Goal: Task Accomplishment & Management: Manage account settings

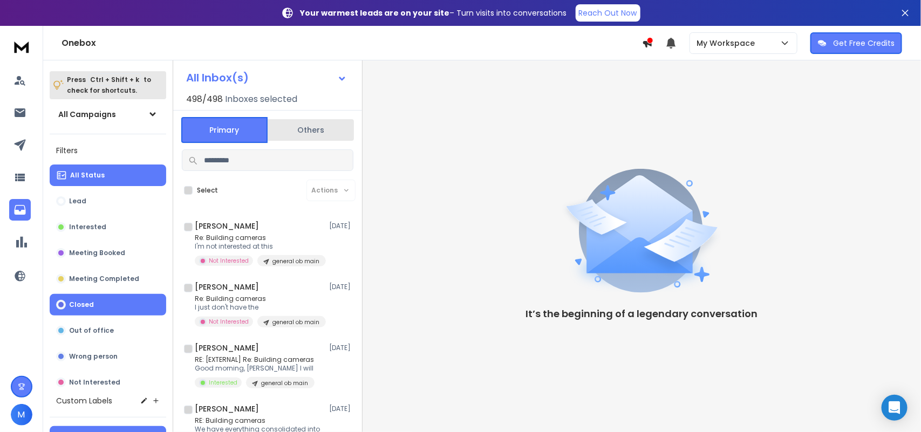
scroll to position [135, 0]
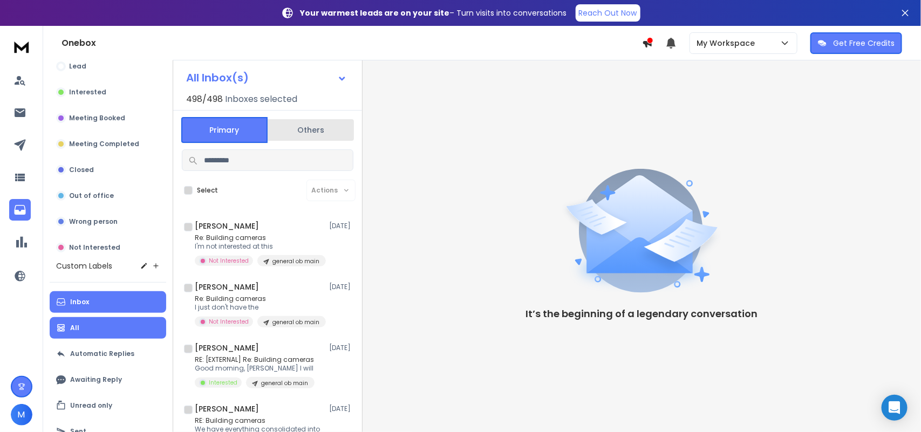
click at [84, 325] on button "All" at bounding box center [108, 328] width 117 height 22
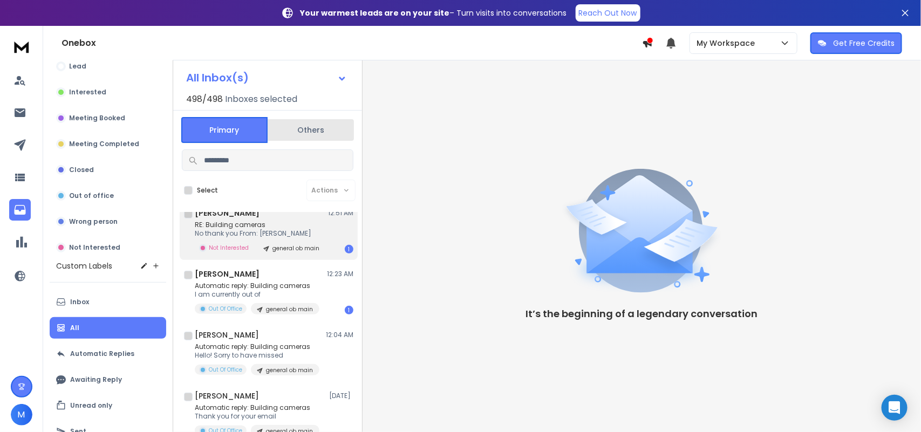
scroll to position [0, 0]
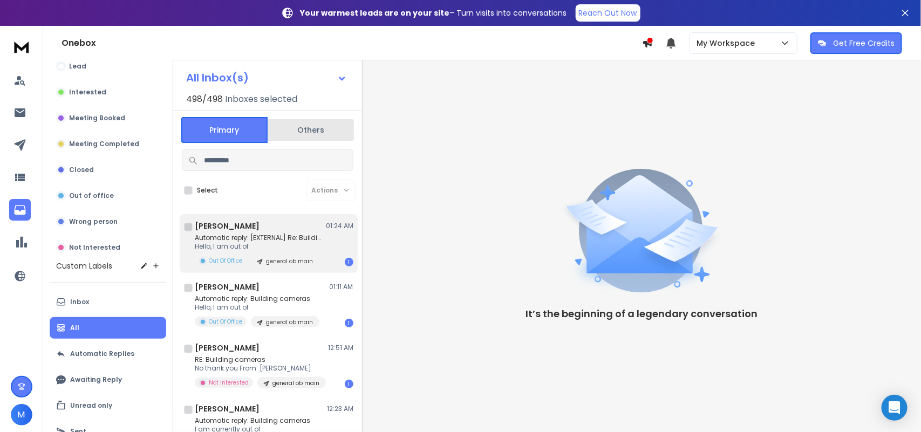
click at [271, 250] on p "Hello, I am out of" at bounding box center [260, 246] width 130 height 9
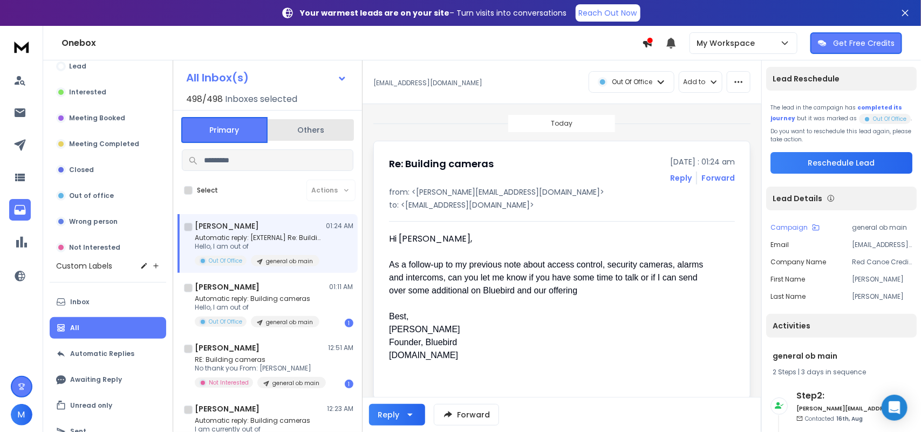
scroll to position [53, 0]
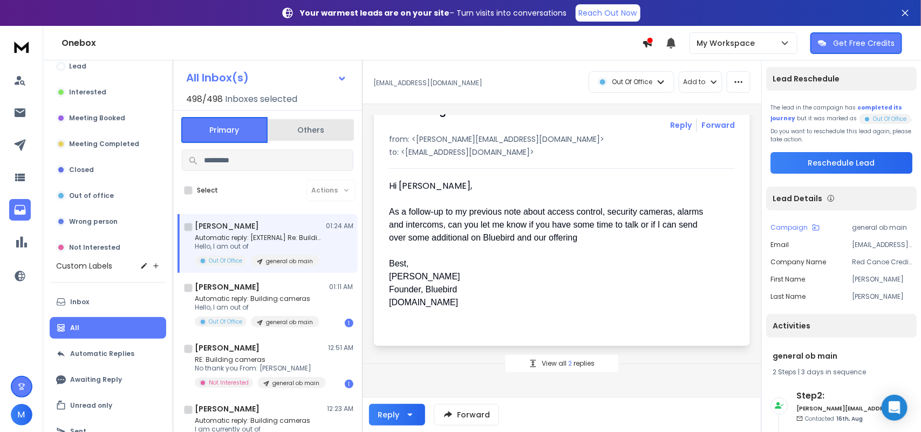
click at [559, 359] on p "View all 2 replies" at bounding box center [568, 363] width 53 height 9
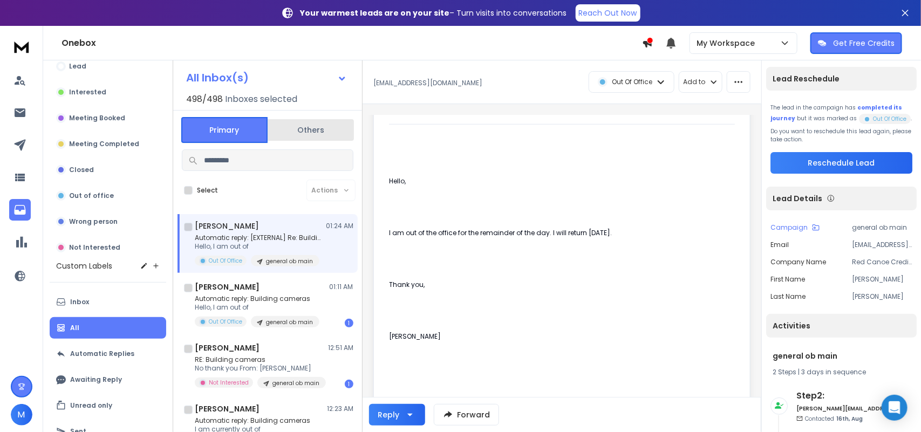
scroll to position [323, 0]
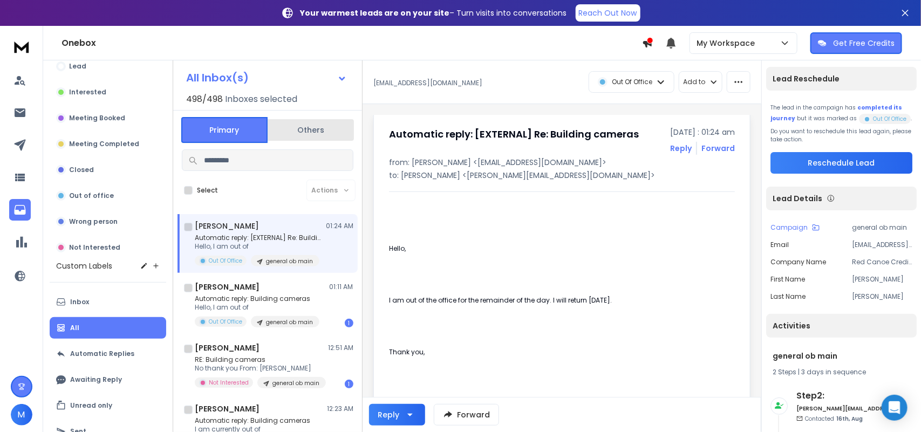
click at [433, 82] on p "[EMAIL_ADDRESS][DOMAIN_NAME]" at bounding box center [427, 83] width 109 height 9
drag, startPoint x: 411, startPoint y: 161, endPoint x: 460, endPoint y: 162, distance: 49.7
click at [460, 162] on p "from: [PERSON_NAME] <[EMAIL_ADDRESS][DOMAIN_NAME]>" at bounding box center [562, 162] width 346 height 11
copy p "[PERSON_NAME]"
click at [478, 209] on div "Hello, I am out of the office for the remainder of the day. I will return [DATE…" at bounding box center [546, 352] width 315 height 298
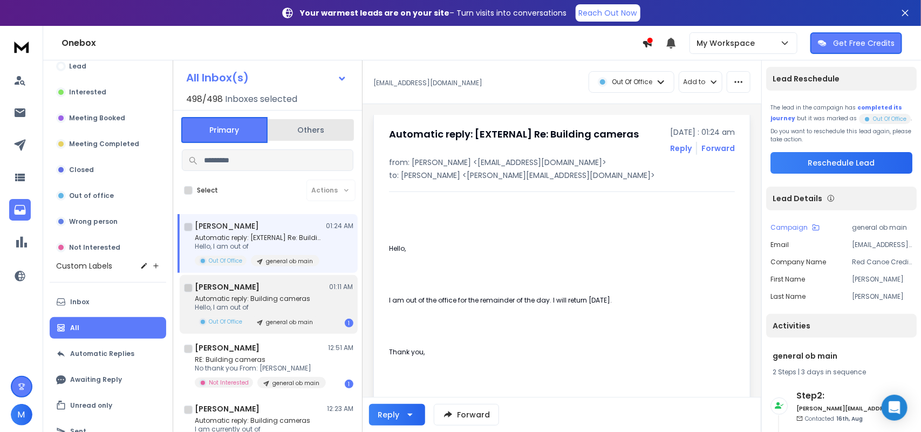
click at [300, 309] on p "Hello, I am out of" at bounding box center [257, 307] width 125 height 9
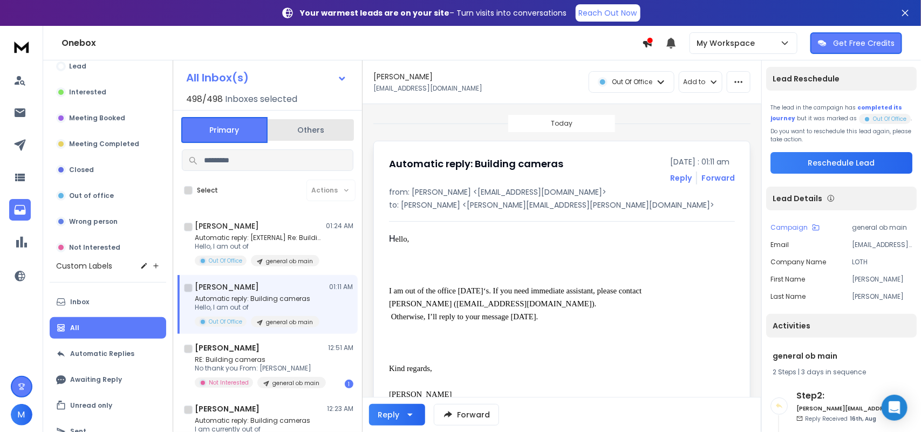
click at [391, 76] on h1 "[PERSON_NAME]" at bounding box center [402, 76] width 59 height 11
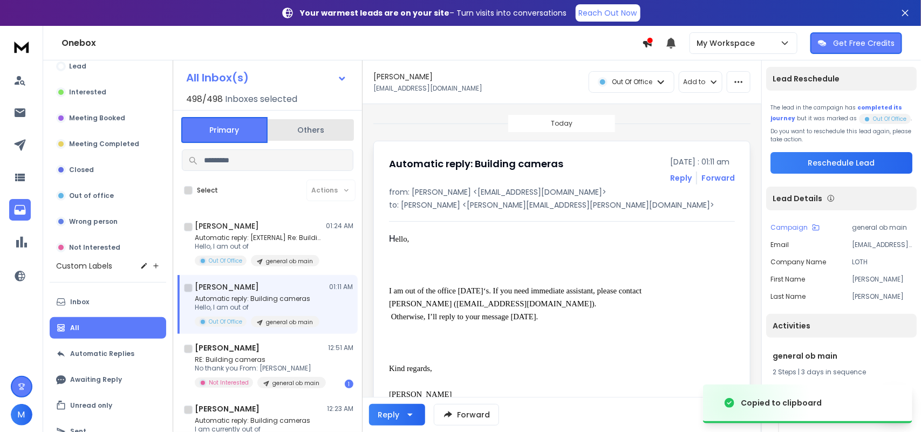
click at [419, 90] on p "[EMAIL_ADDRESS][DOMAIN_NAME]" at bounding box center [427, 88] width 109 height 9
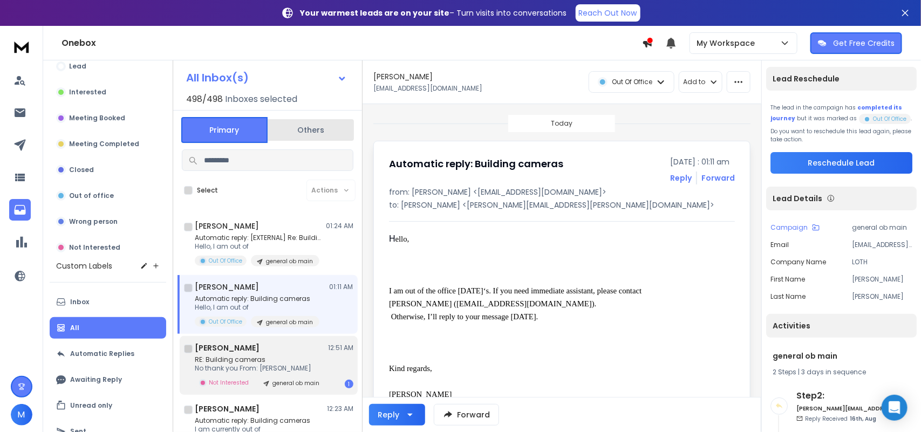
click at [275, 364] on p "No thank you From: [PERSON_NAME]" at bounding box center [260, 368] width 130 height 9
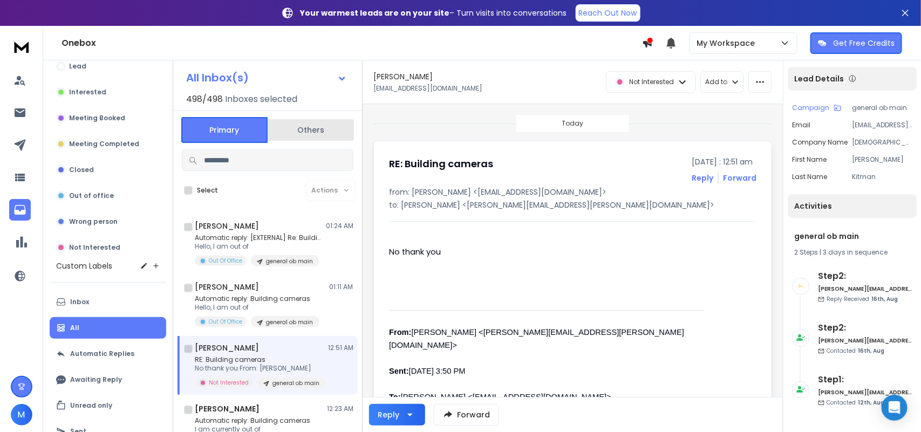
click at [421, 74] on h1 "[PERSON_NAME]" at bounding box center [402, 76] width 59 height 11
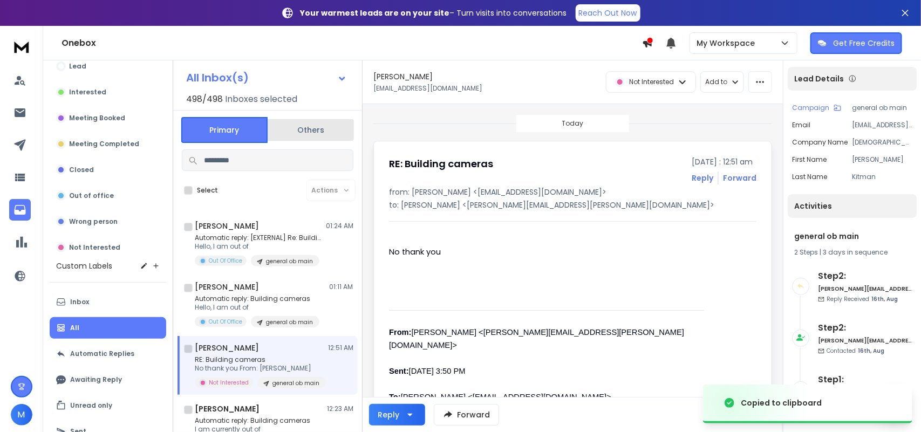
click at [425, 88] on p "[EMAIL_ADDRESS][DOMAIN_NAME]" at bounding box center [427, 88] width 109 height 9
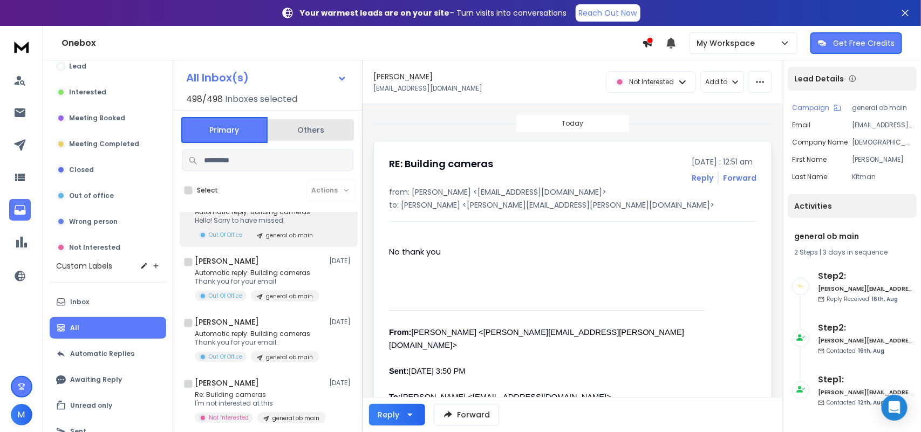
scroll to position [135, 0]
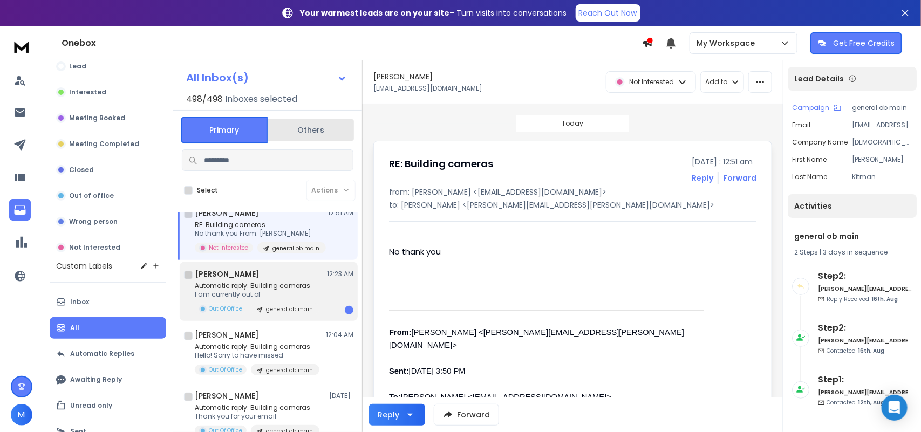
click at [259, 283] on p "Automatic reply: Building cameras" at bounding box center [257, 286] width 125 height 9
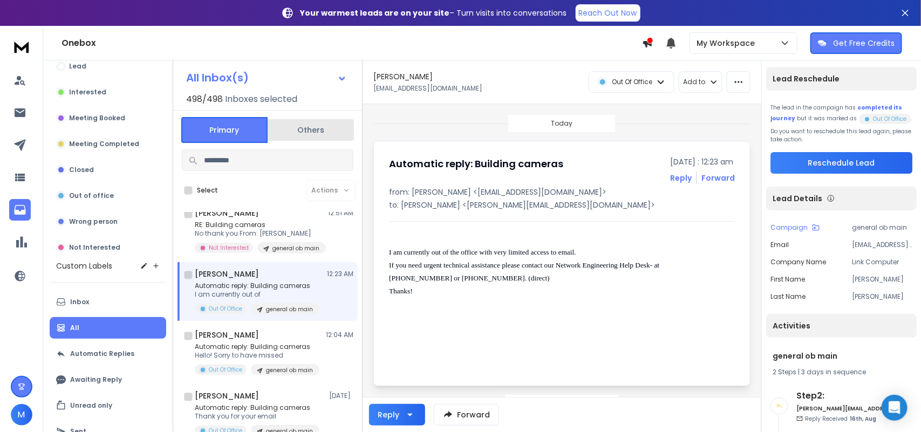
click at [394, 77] on h1 "[PERSON_NAME]" at bounding box center [402, 76] width 59 height 11
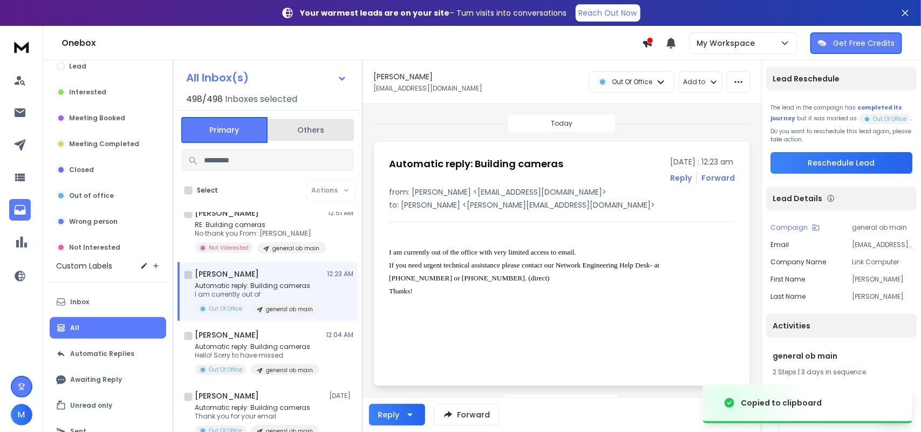
click at [421, 87] on p "[EMAIL_ADDRESS][DOMAIN_NAME]" at bounding box center [427, 88] width 109 height 9
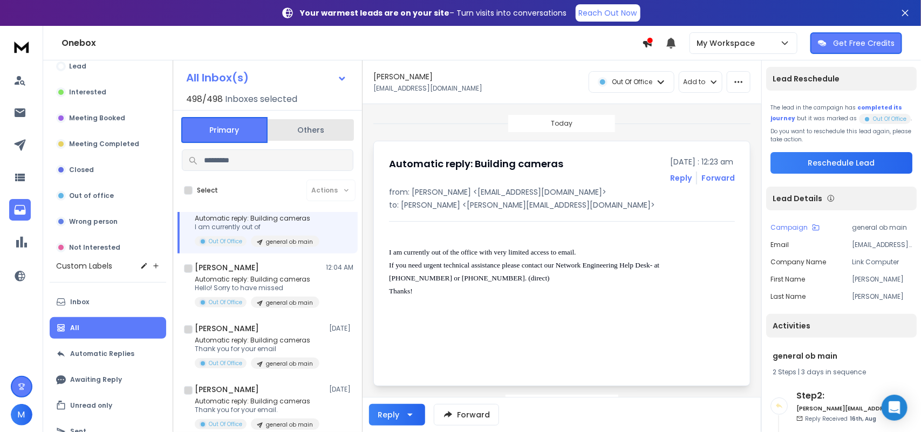
scroll to position [0, 0]
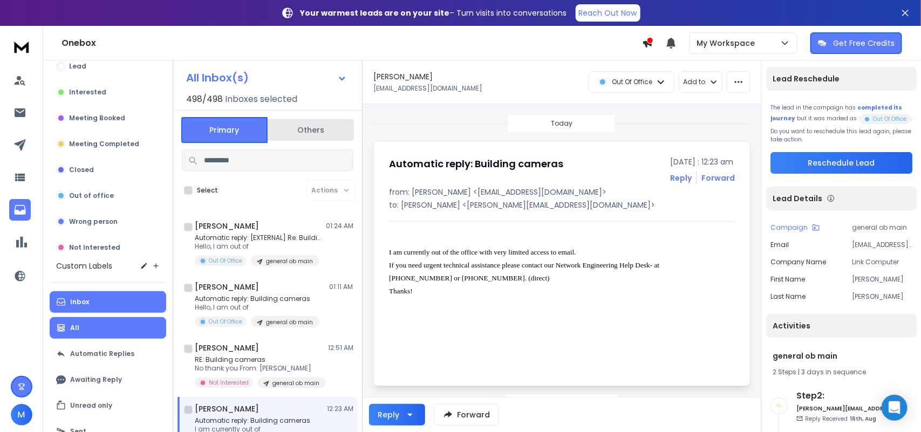
click at [100, 291] on button "Inbox" at bounding box center [108, 302] width 117 height 22
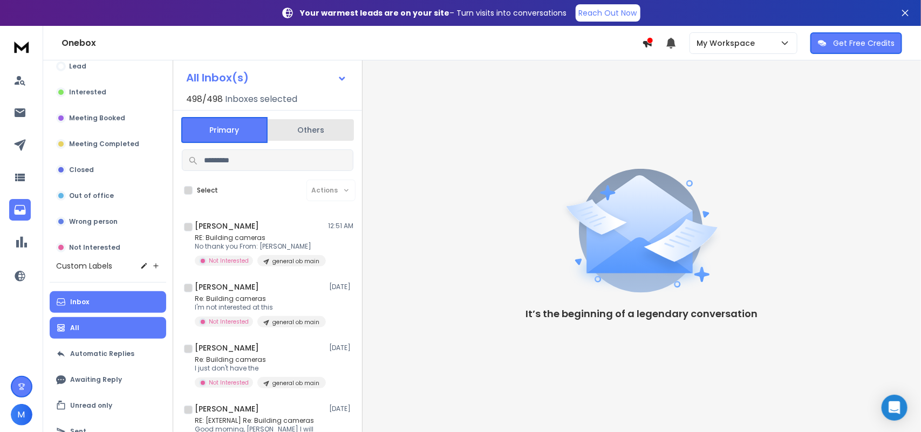
click at [84, 327] on button "All" at bounding box center [108, 328] width 117 height 22
click at [79, 298] on p "Inbox" at bounding box center [79, 302] width 19 height 9
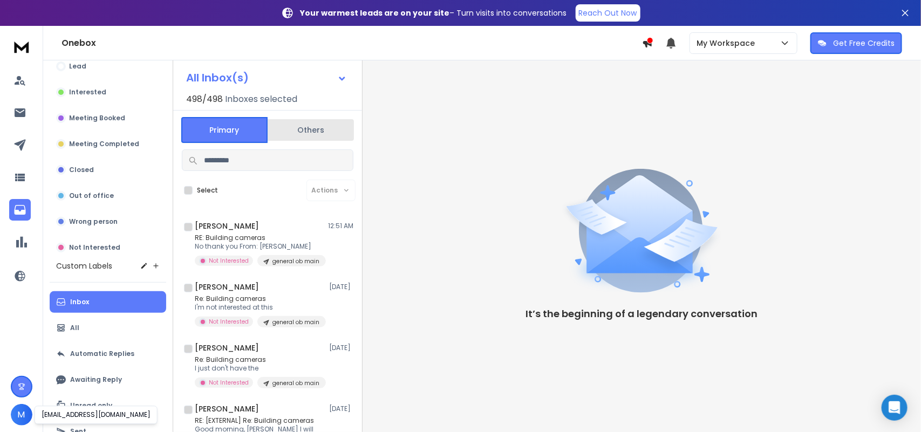
click at [20, 415] on span "M" at bounding box center [22, 415] width 22 height 22
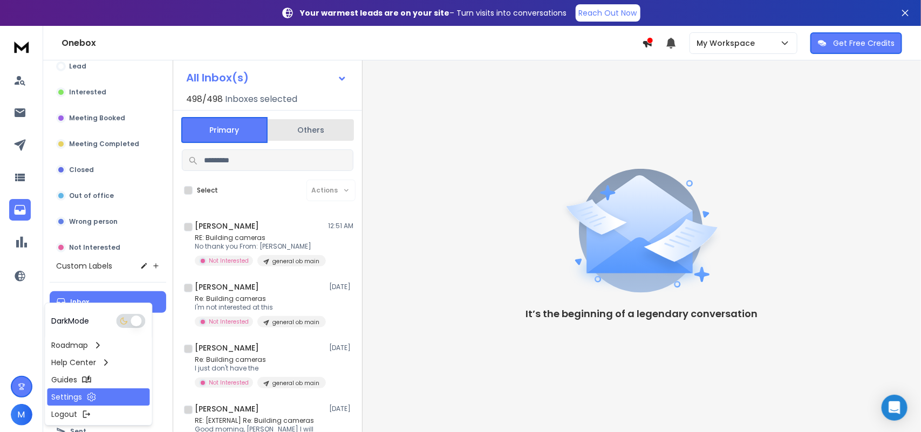
click at [89, 397] on icon at bounding box center [92, 397] width 10 height 10
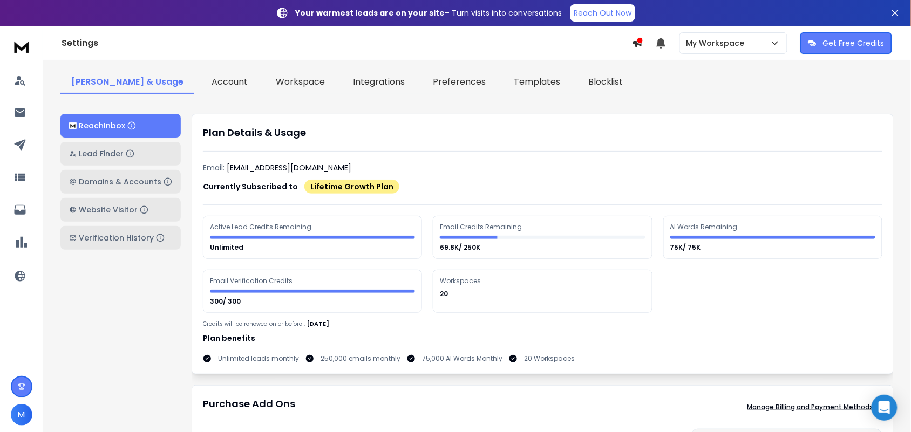
click at [578, 77] on link "Blocklist" at bounding box center [606, 82] width 57 height 23
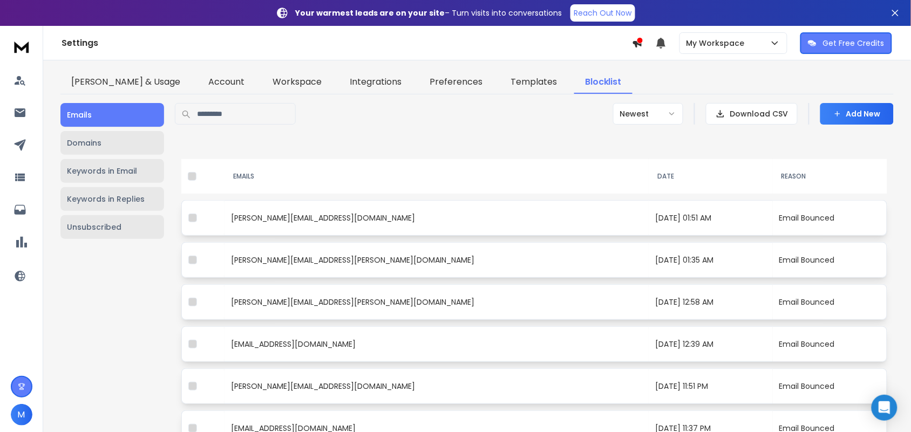
click at [851, 107] on button "Add New" at bounding box center [856, 114] width 73 height 22
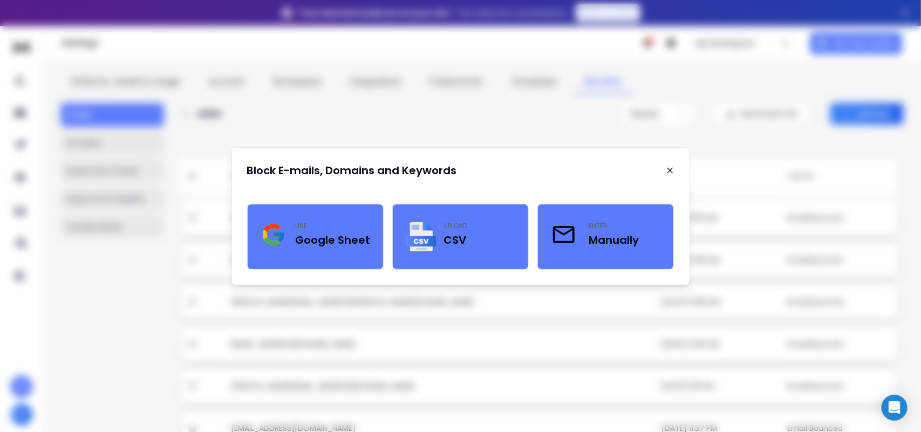
click at [463, 225] on p "upload" at bounding box center [456, 226] width 24 height 9
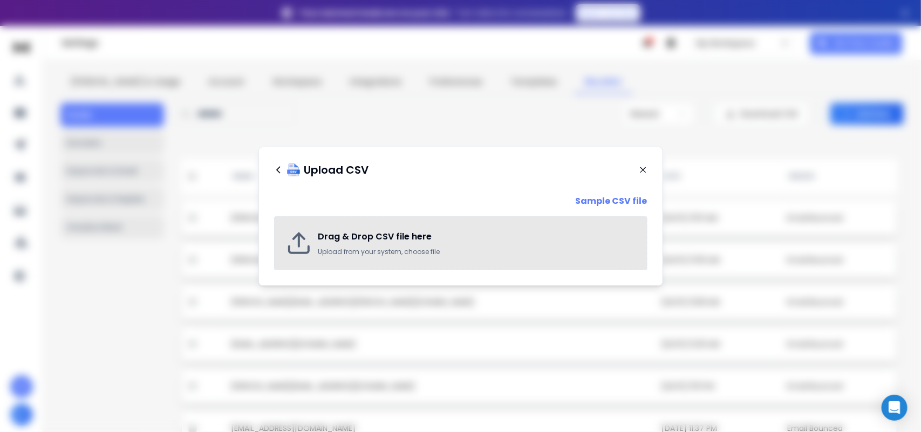
click at [378, 242] on h2 "Drag & Drop CSV file here" at bounding box center [476, 236] width 317 height 13
type input "**********"
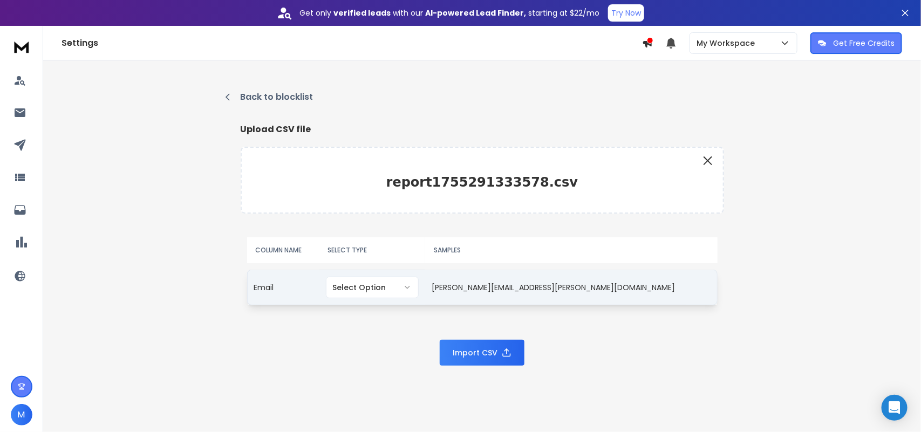
click at [397, 279] on button "Select Option" at bounding box center [372, 288] width 93 height 22
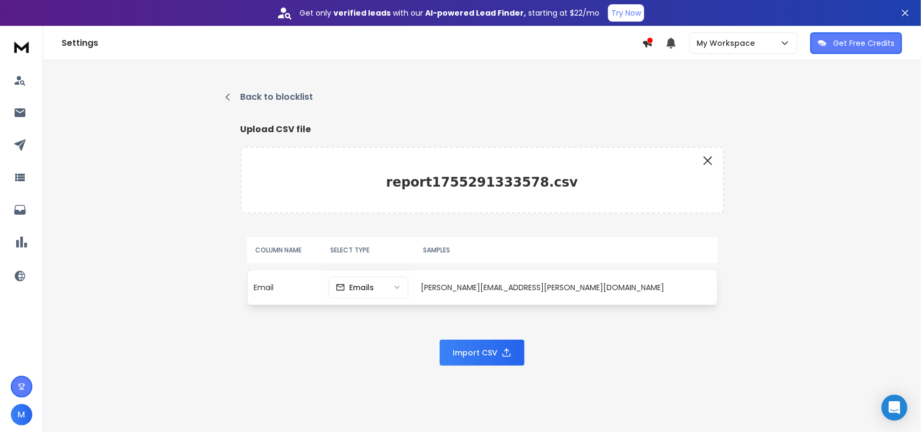
click at [494, 346] on button "Import CSV" at bounding box center [482, 353] width 85 height 26
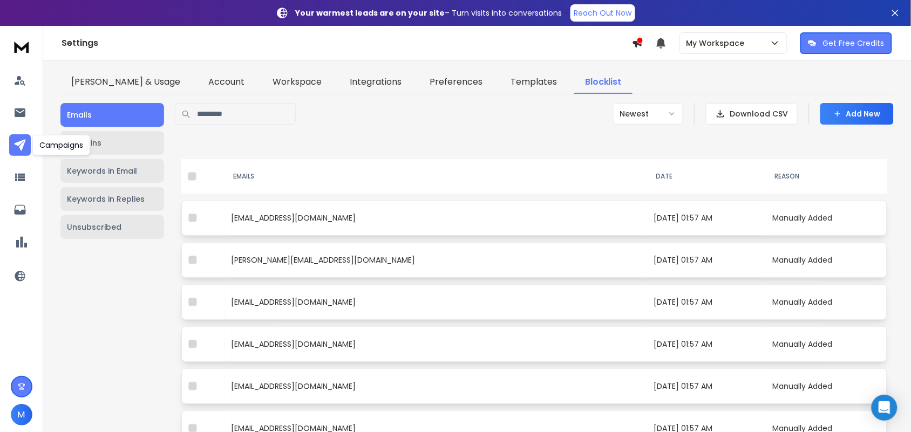
click at [15, 145] on icon at bounding box center [19, 144] width 11 height 11
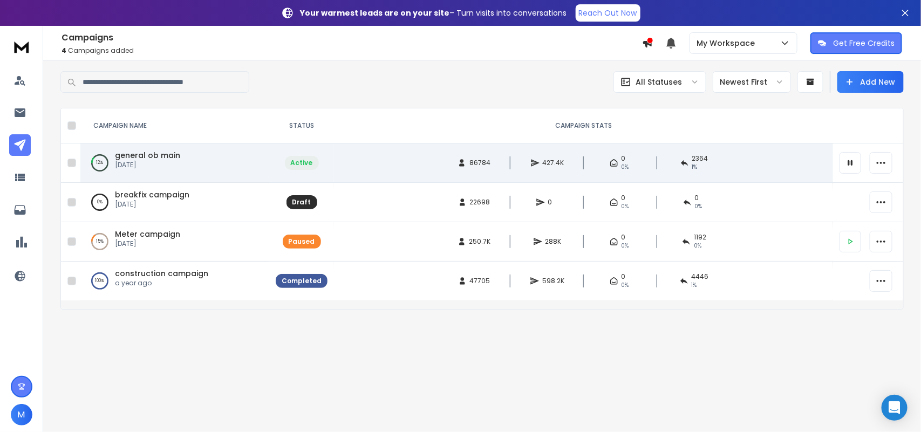
click at [157, 144] on td "12 % general ob main [DATE]" at bounding box center [174, 163] width 189 height 39
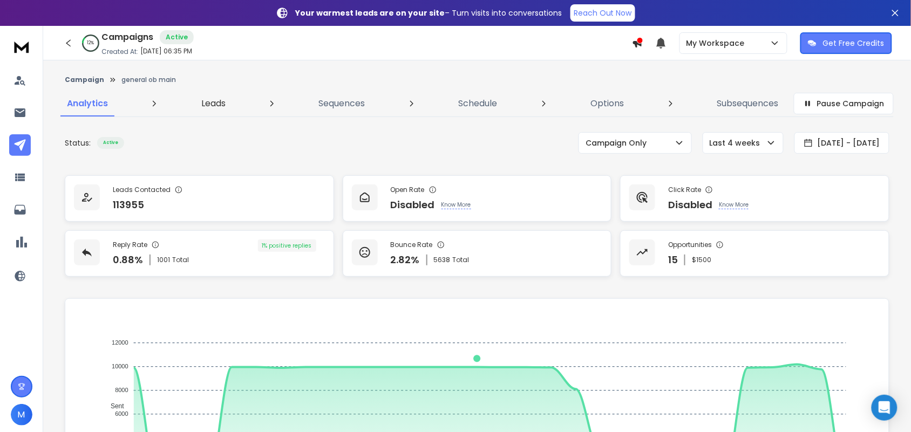
click at [208, 103] on p "Leads" at bounding box center [213, 103] width 24 height 13
